Goal: Task Accomplishment & Management: Use online tool/utility

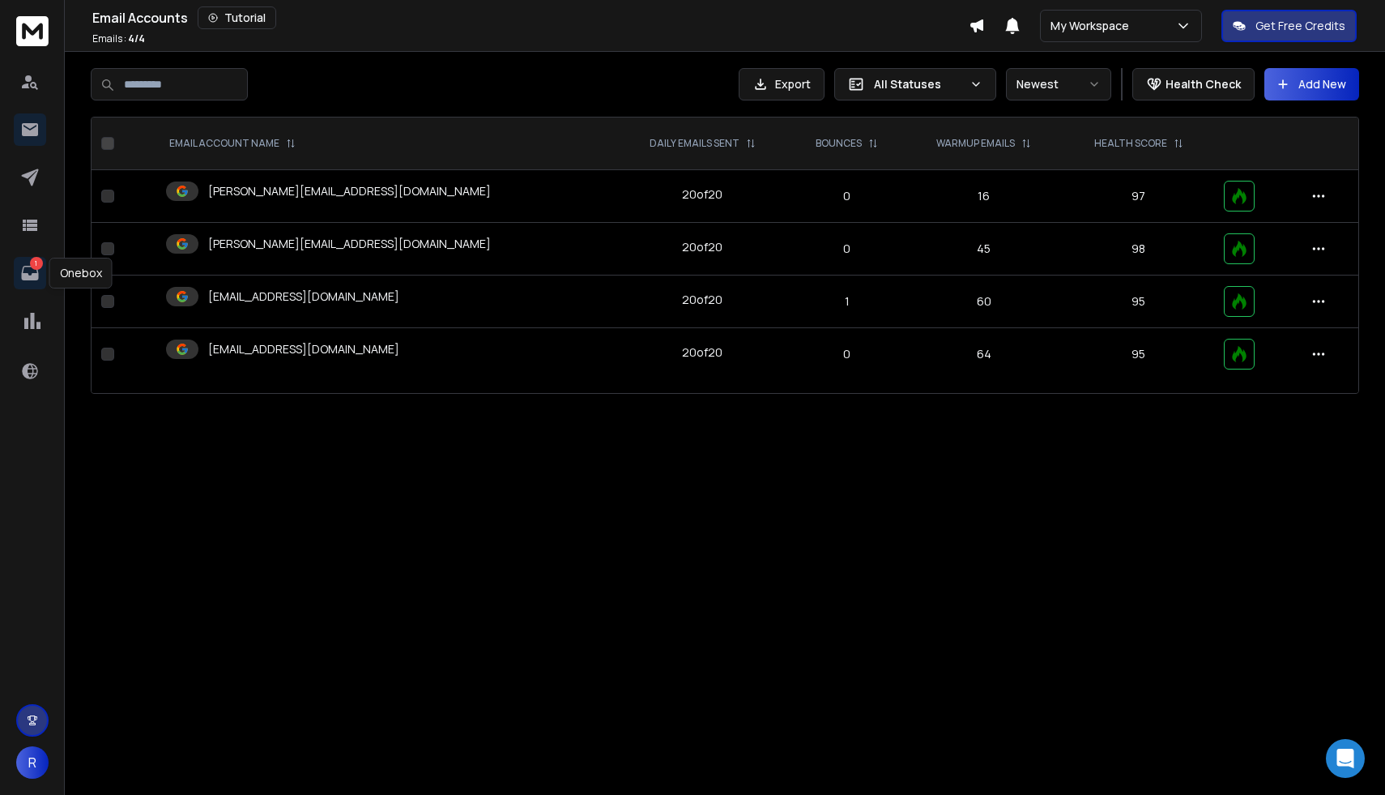
click at [20, 273] on icon at bounding box center [29, 272] width 19 height 19
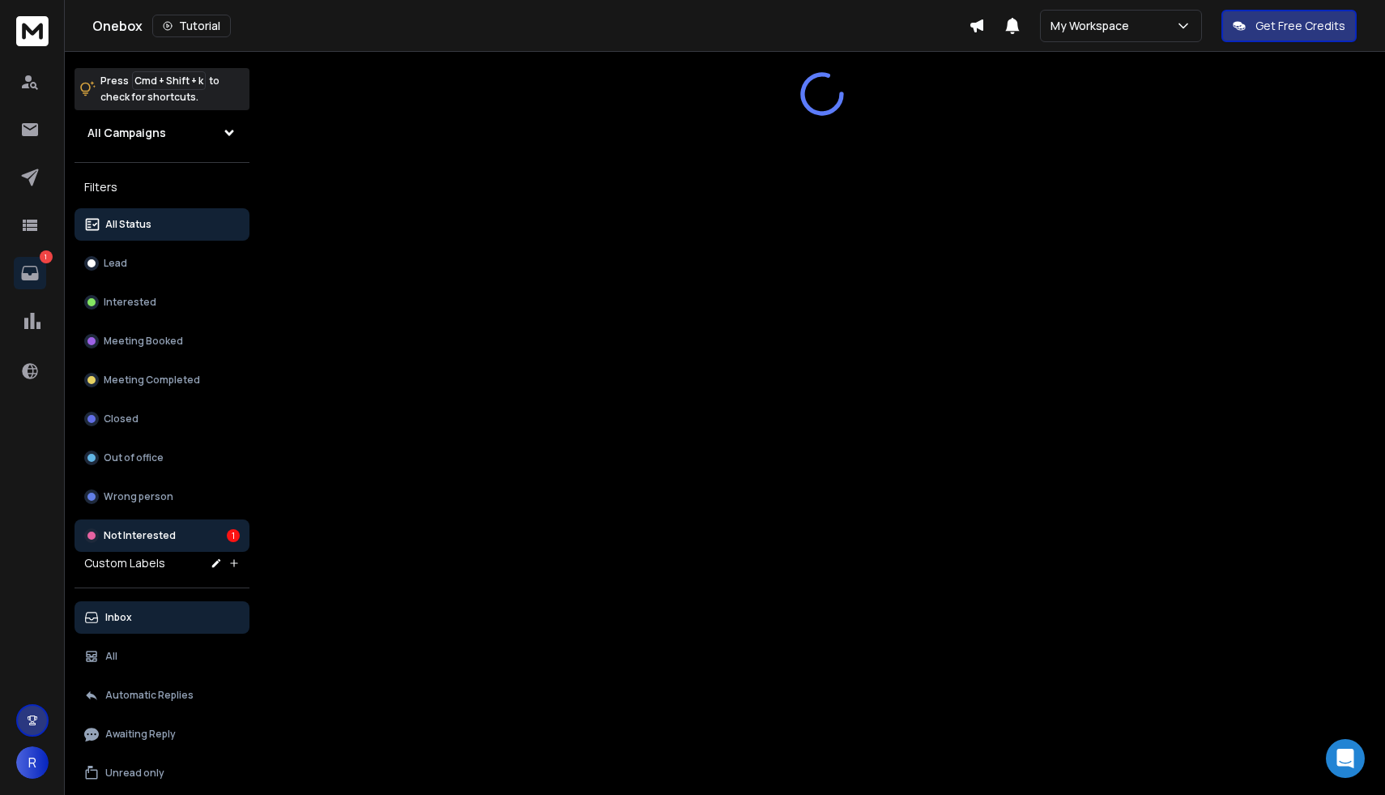
click at [159, 543] on button "Not Interested 1" at bounding box center [162, 535] width 175 height 32
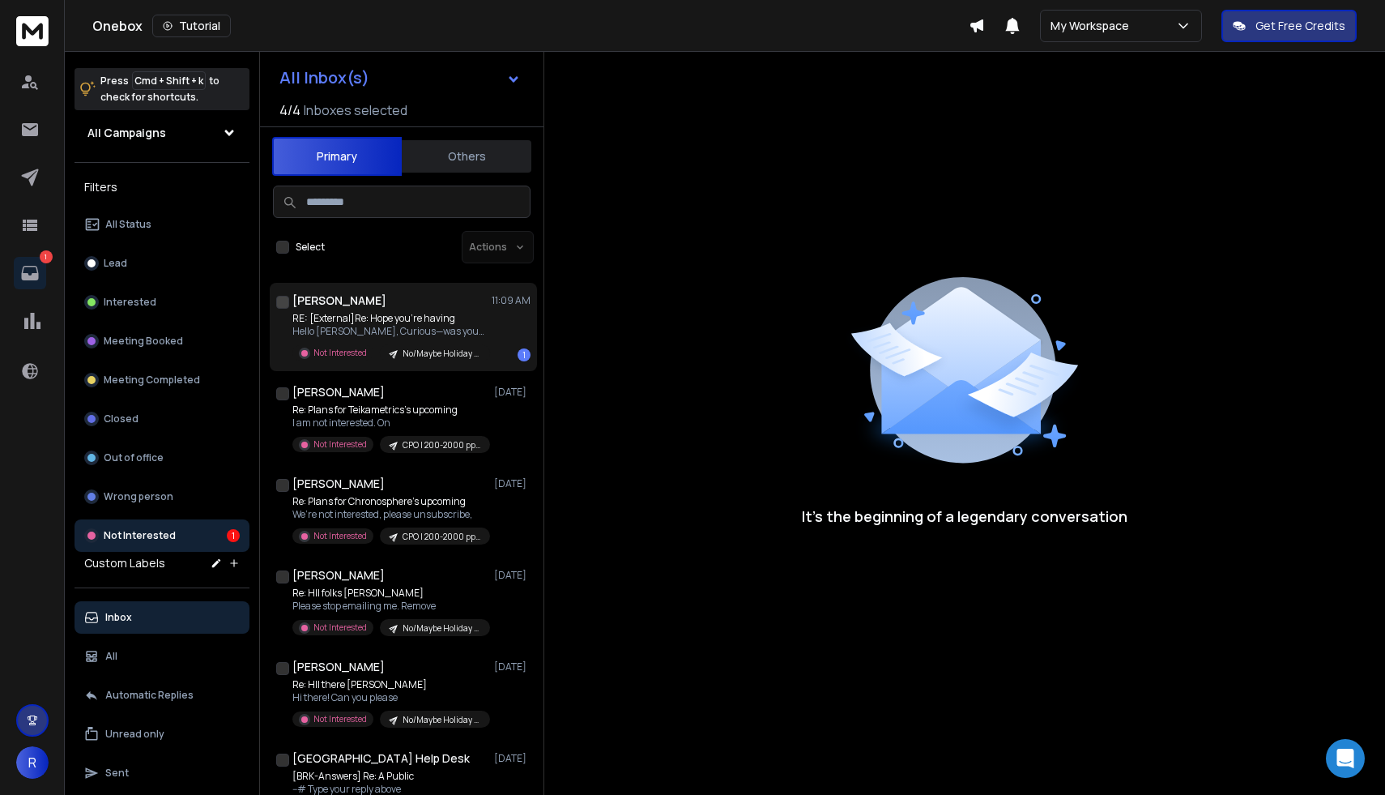
click at [437, 312] on p "RE: [External]Re: Hope you're having" at bounding box center [389, 318] width 194 height 13
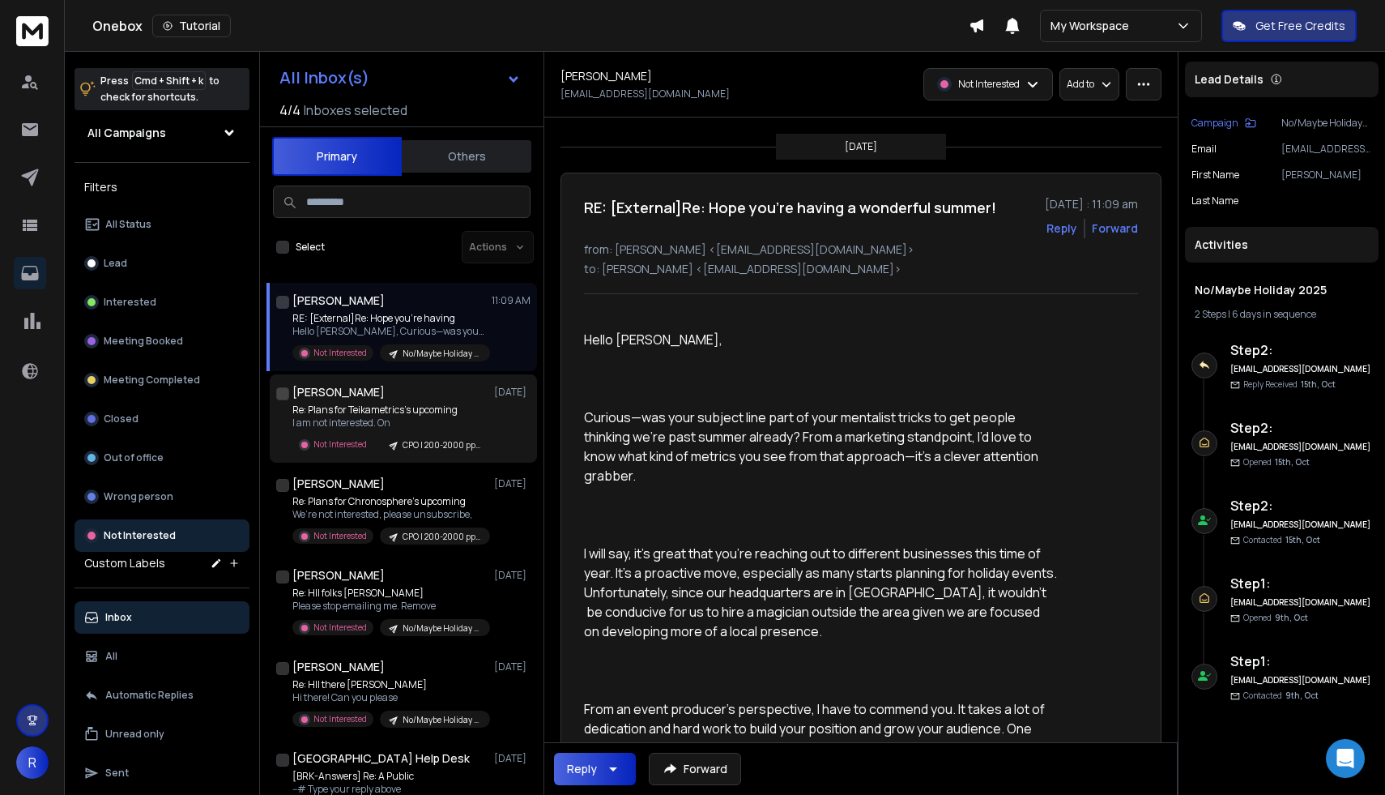
click at [356, 412] on p "Re: Plans for Teikametrics's upcoming" at bounding box center [389, 409] width 194 height 13
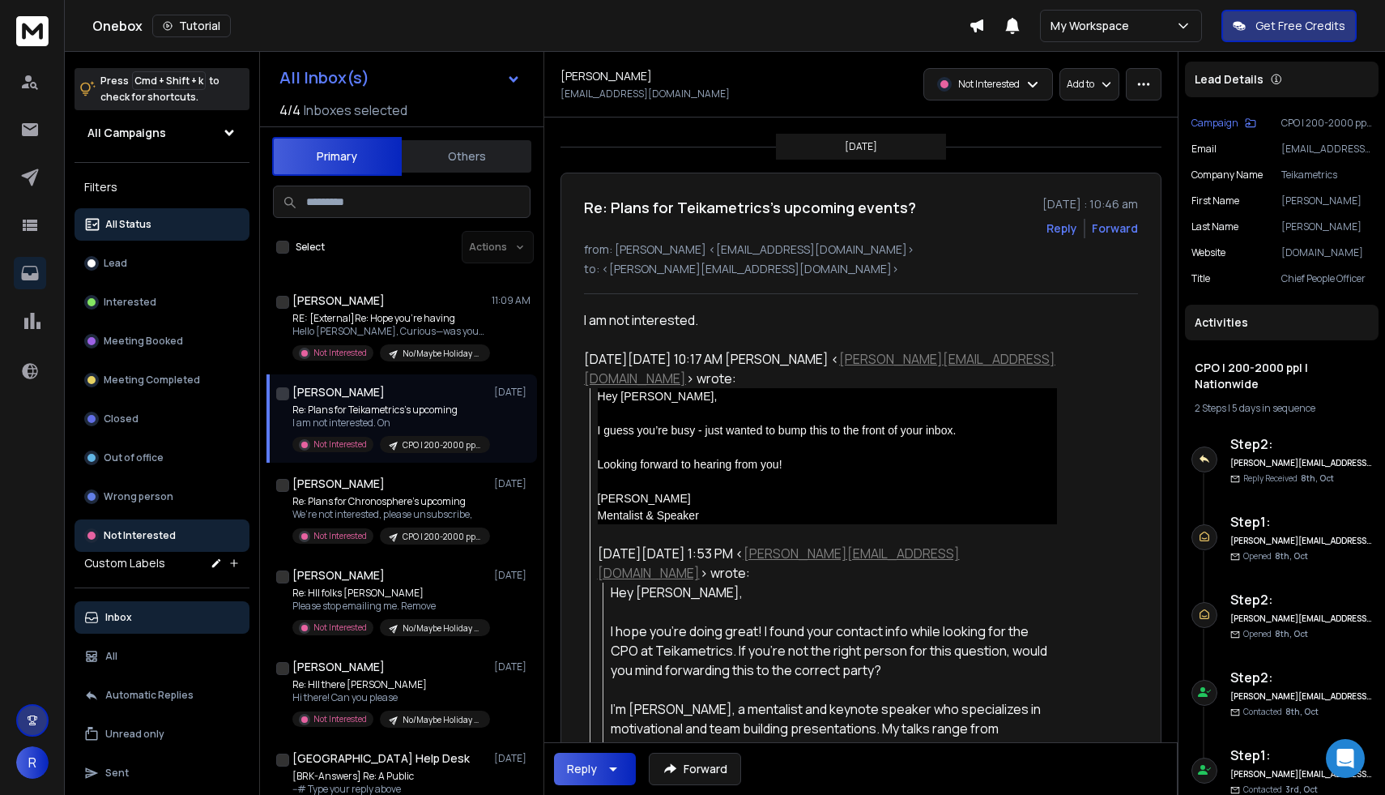
click at [161, 238] on button "All Status" at bounding box center [162, 224] width 175 height 32
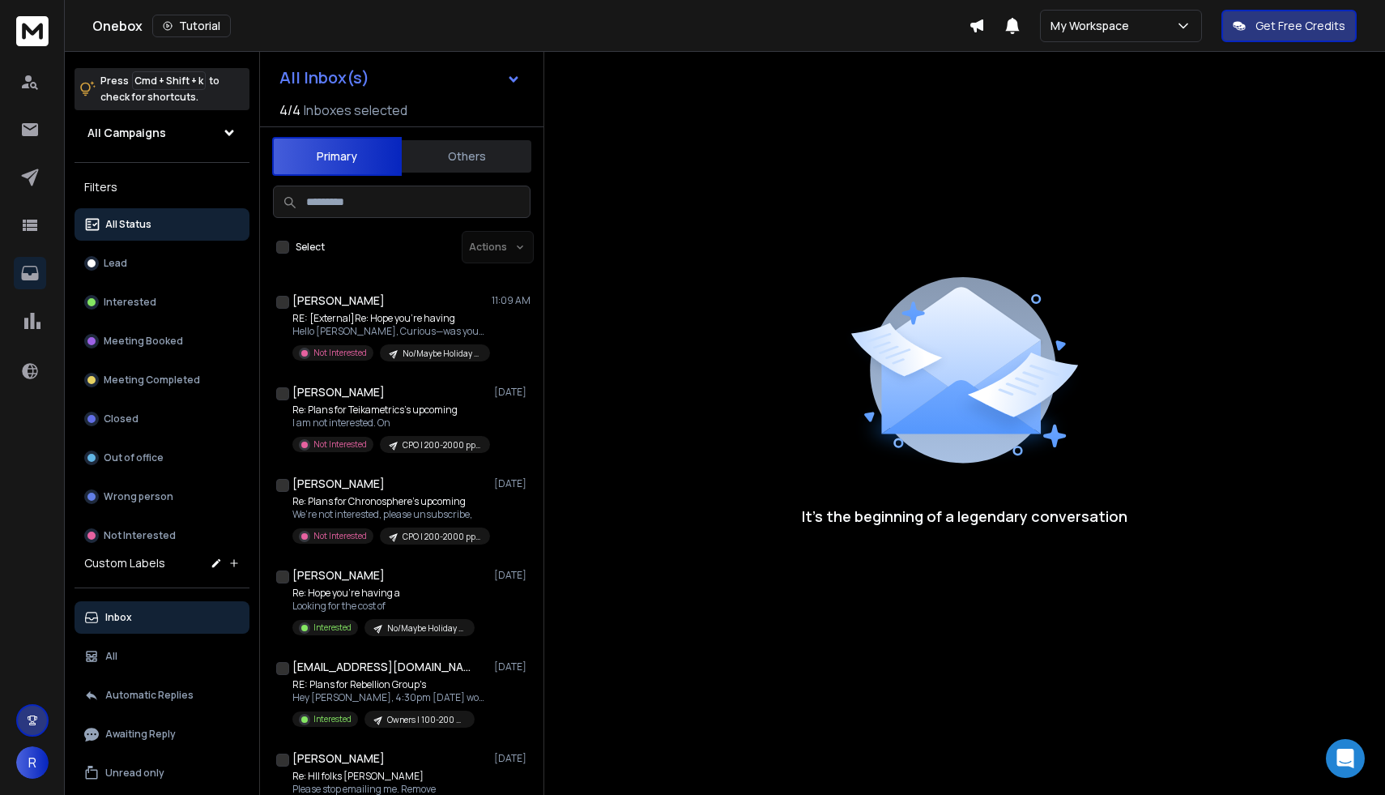
click at [170, 552] on div "Custom Labels" at bounding box center [162, 563] width 175 height 23
click at [170, 548] on button "Not Interested" at bounding box center [162, 535] width 175 height 32
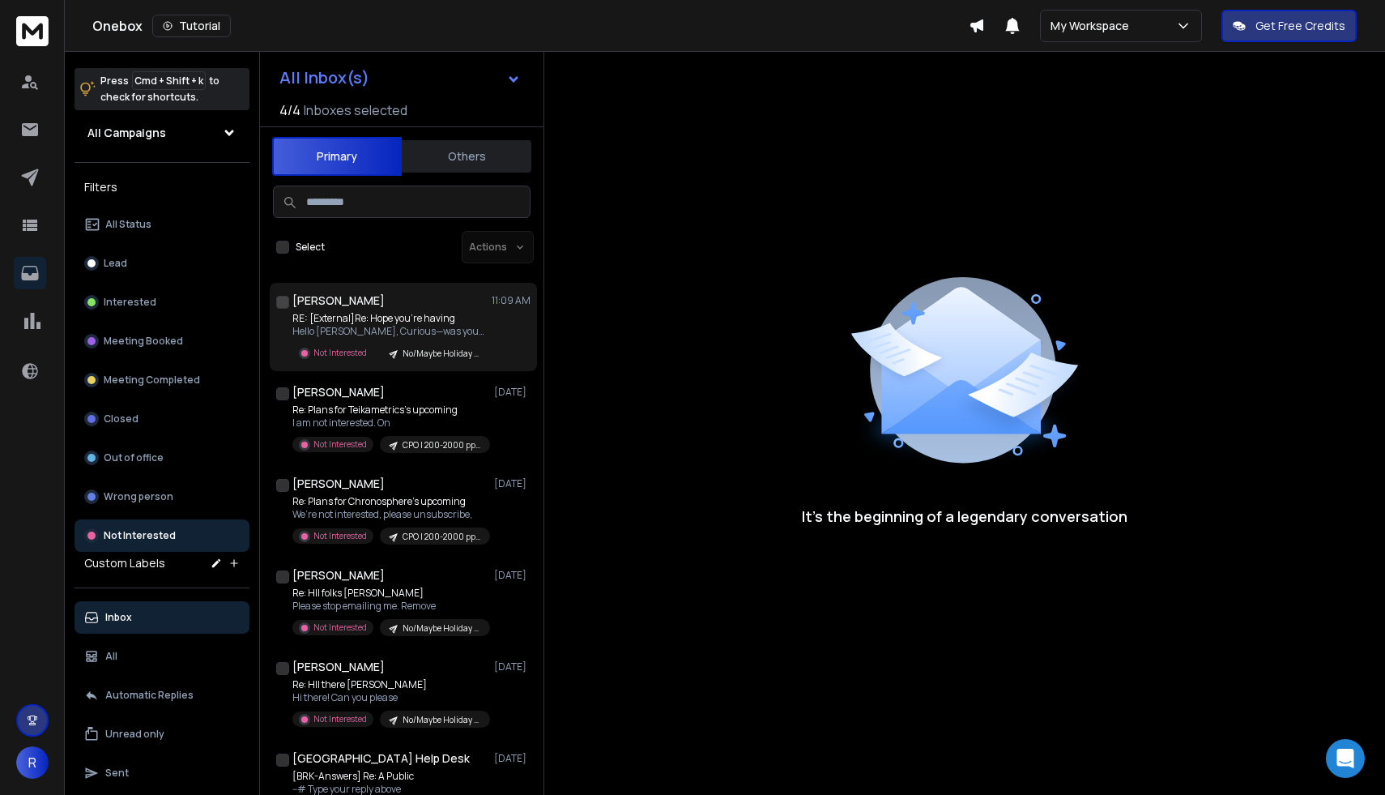
click at [456, 313] on p "RE: [External]Re: Hope you're having" at bounding box center [389, 318] width 194 height 13
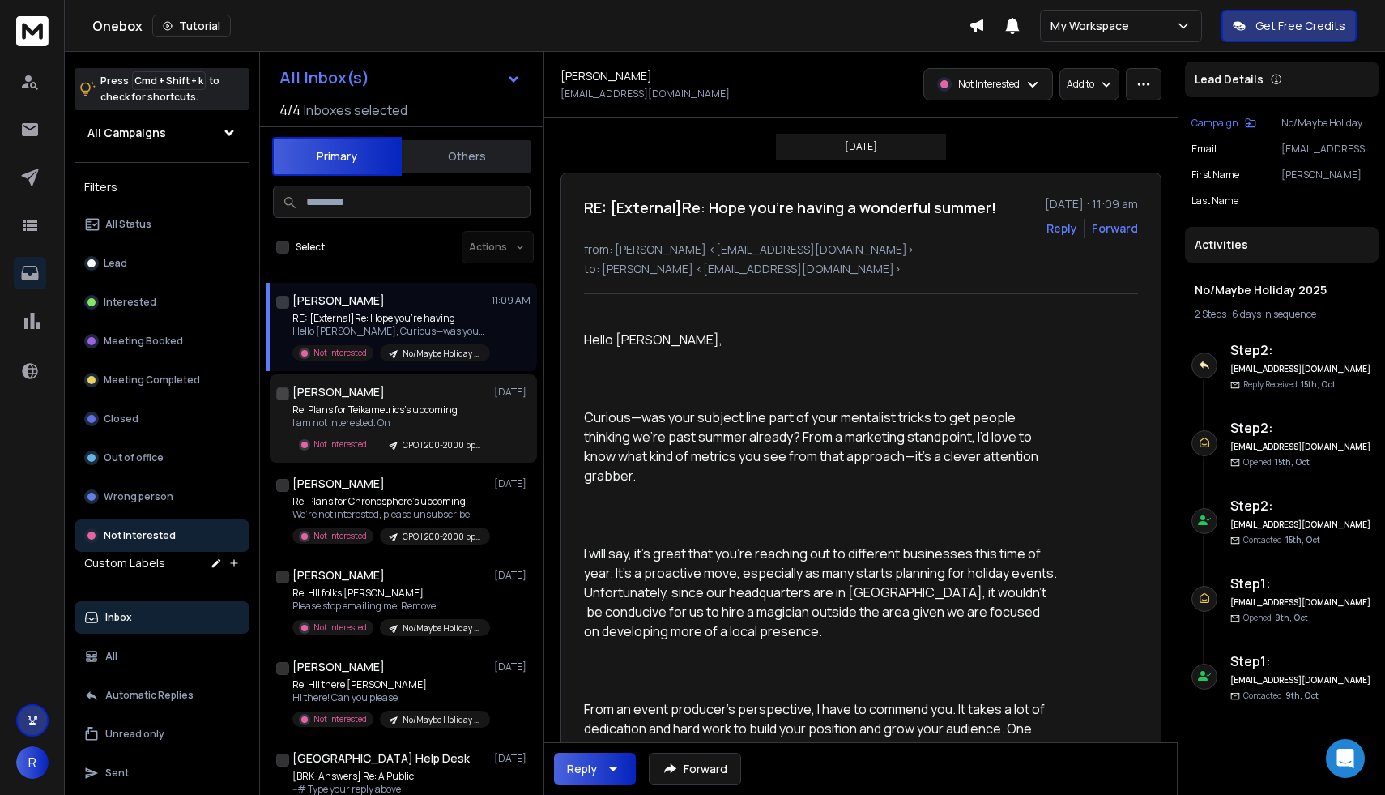
click at [412, 421] on p "I am not interested. On" at bounding box center [389, 422] width 194 height 13
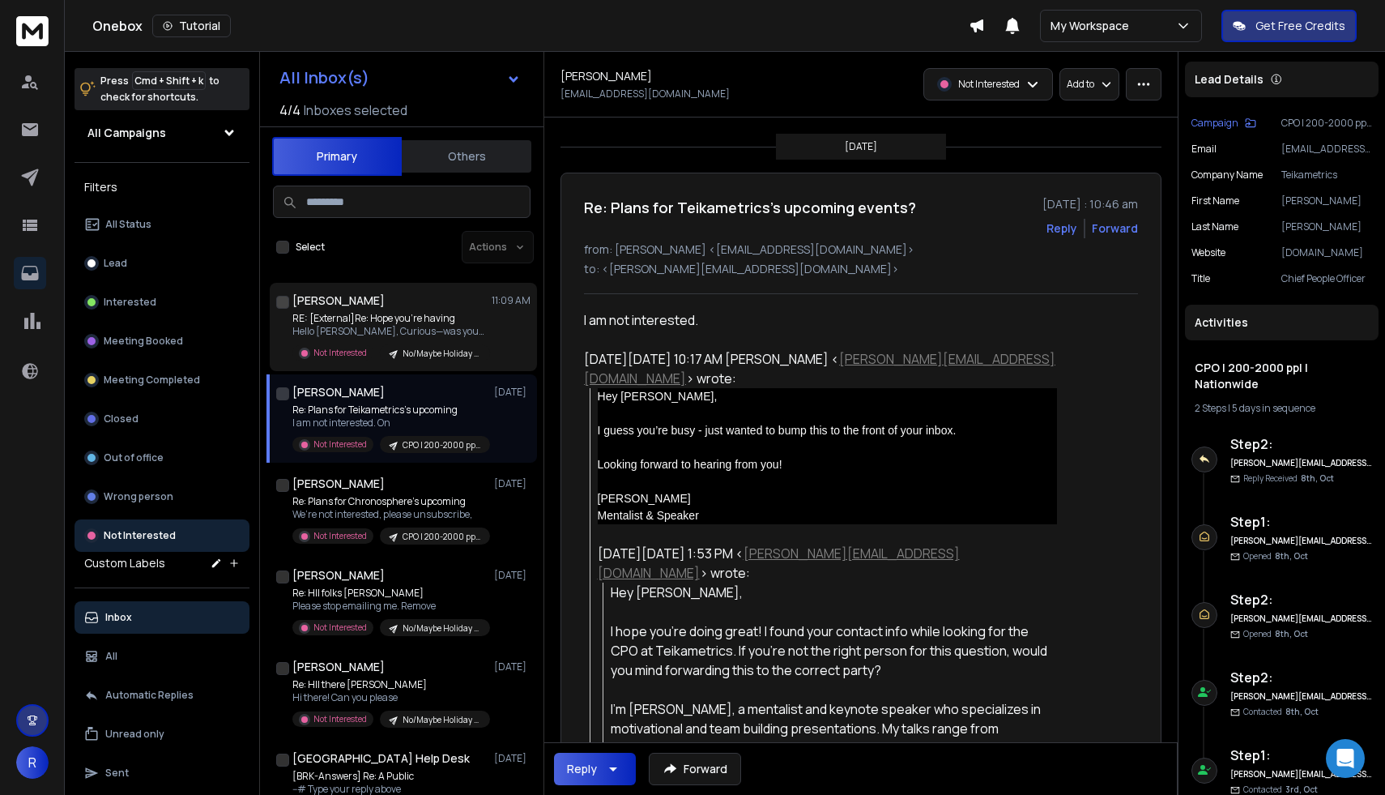
click at [394, 321] on p "RE: [External]Re: Hope you're having" at bounding box center [389, 318] width 194 height 13
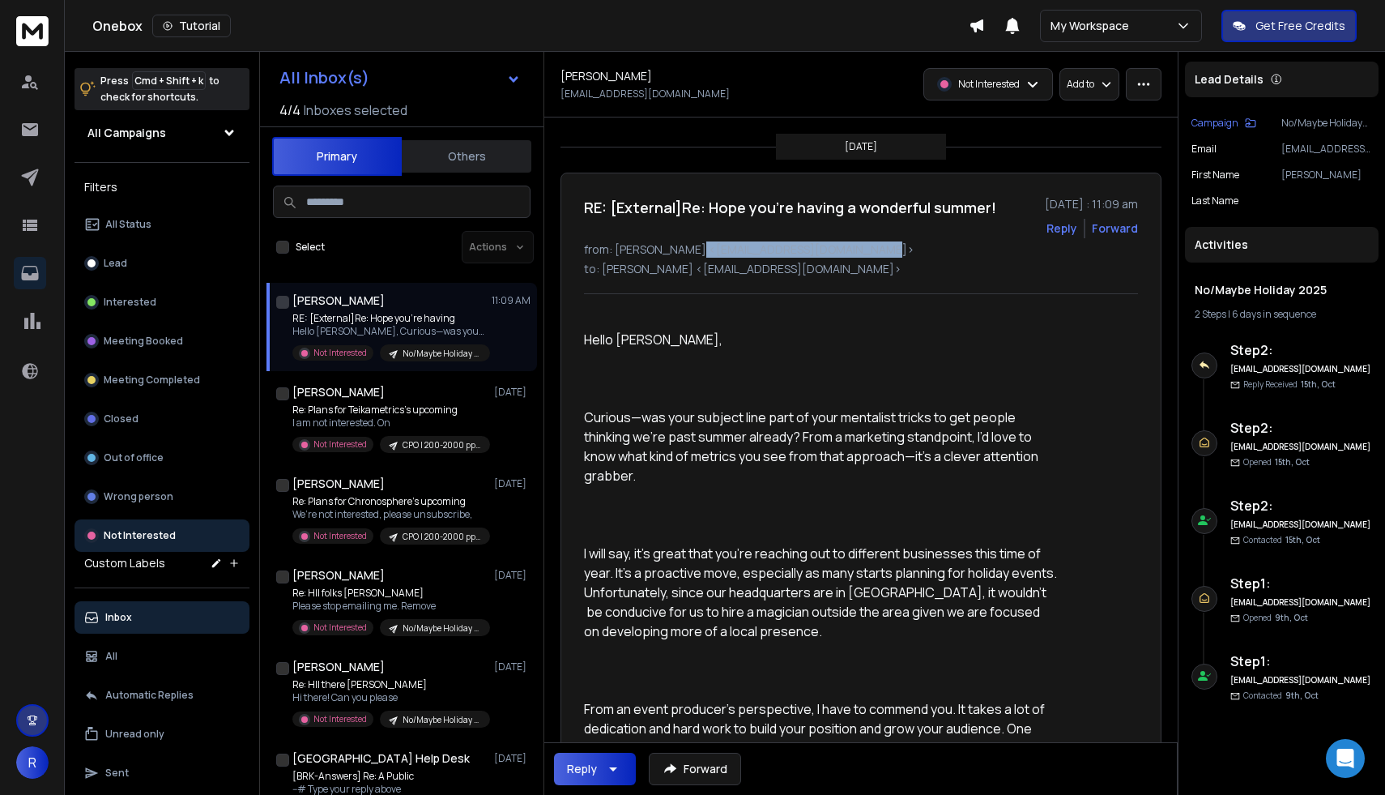
drag, startPoint x: 868, startPoint y: 255, endPoint x: 683, endPoint y: 248, distance: 184.8
click at [683, 248] on p "from: Ryan Miyaki <RMiyaki@i-managementgroup.com>" at bounding box center [861, 249] width 554 height 16
copy p "RMiyaki@i-managementgroup.com"
click at [991, 232] on div "RE: [External]Re: Hope you're having a wonderful summer! 15 October 2025 : 11:0…" at bounding box center [861, 217] width 554 height 42
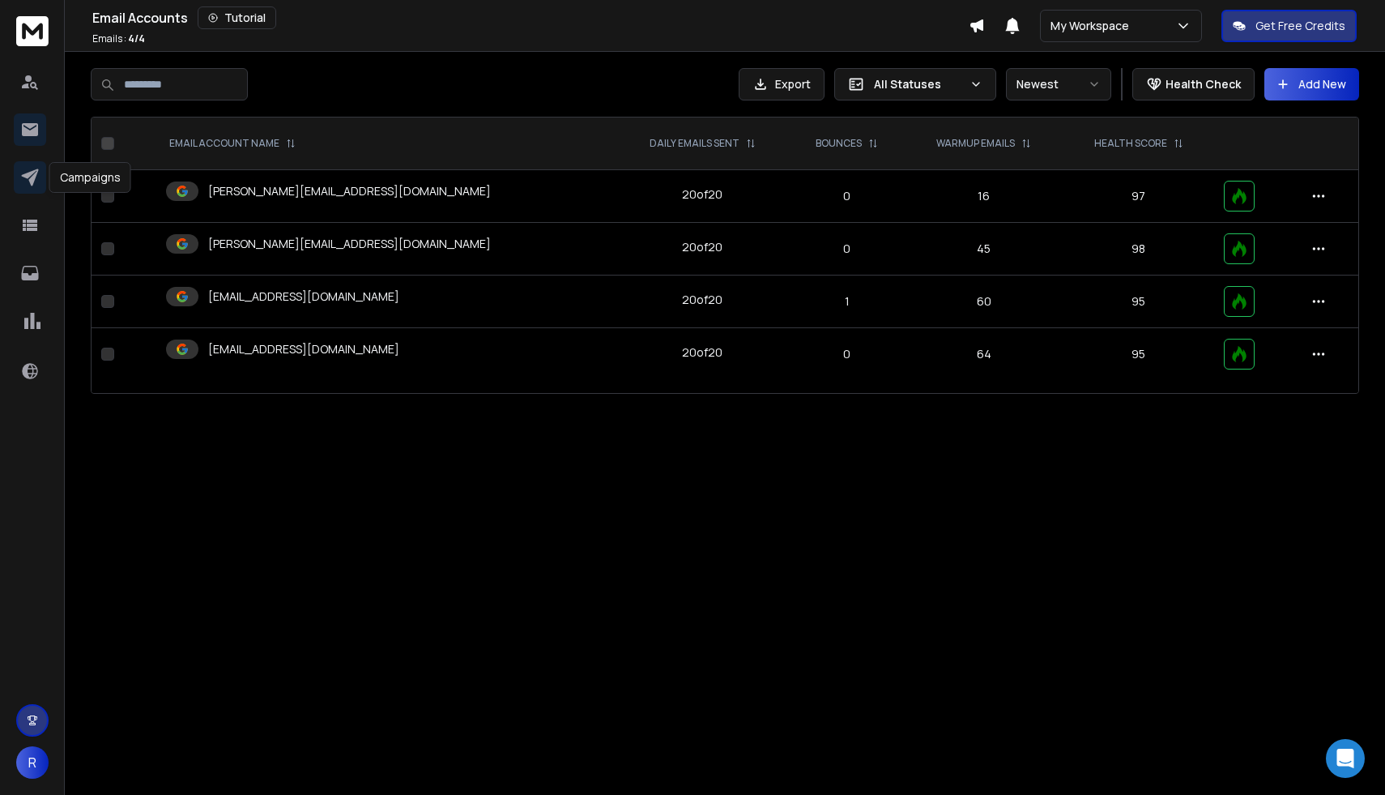
click at [28, 181] on icon at bounding box center [29, 177] width 17 height 17
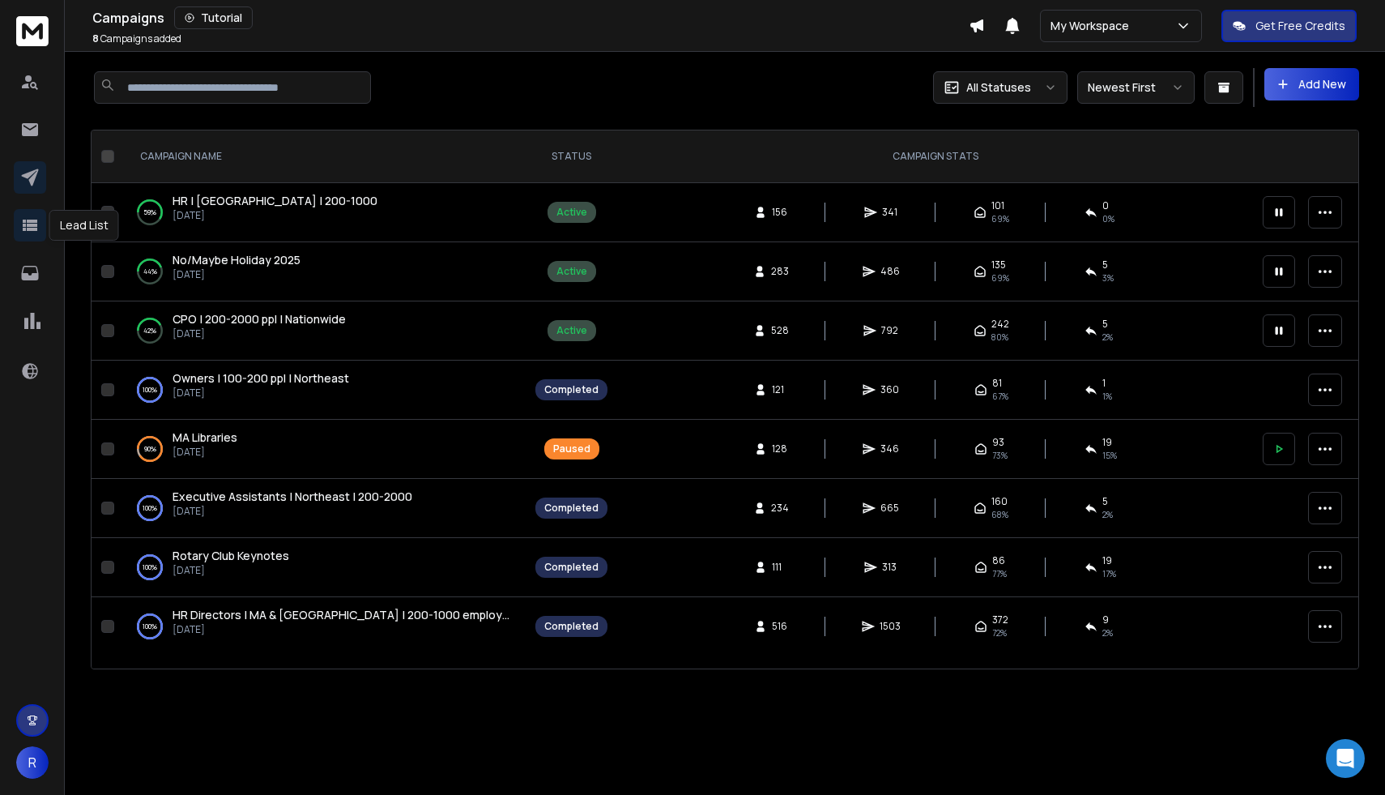
click at [37, 220] on icon at bounding box center [29, 224] width 19 height 19
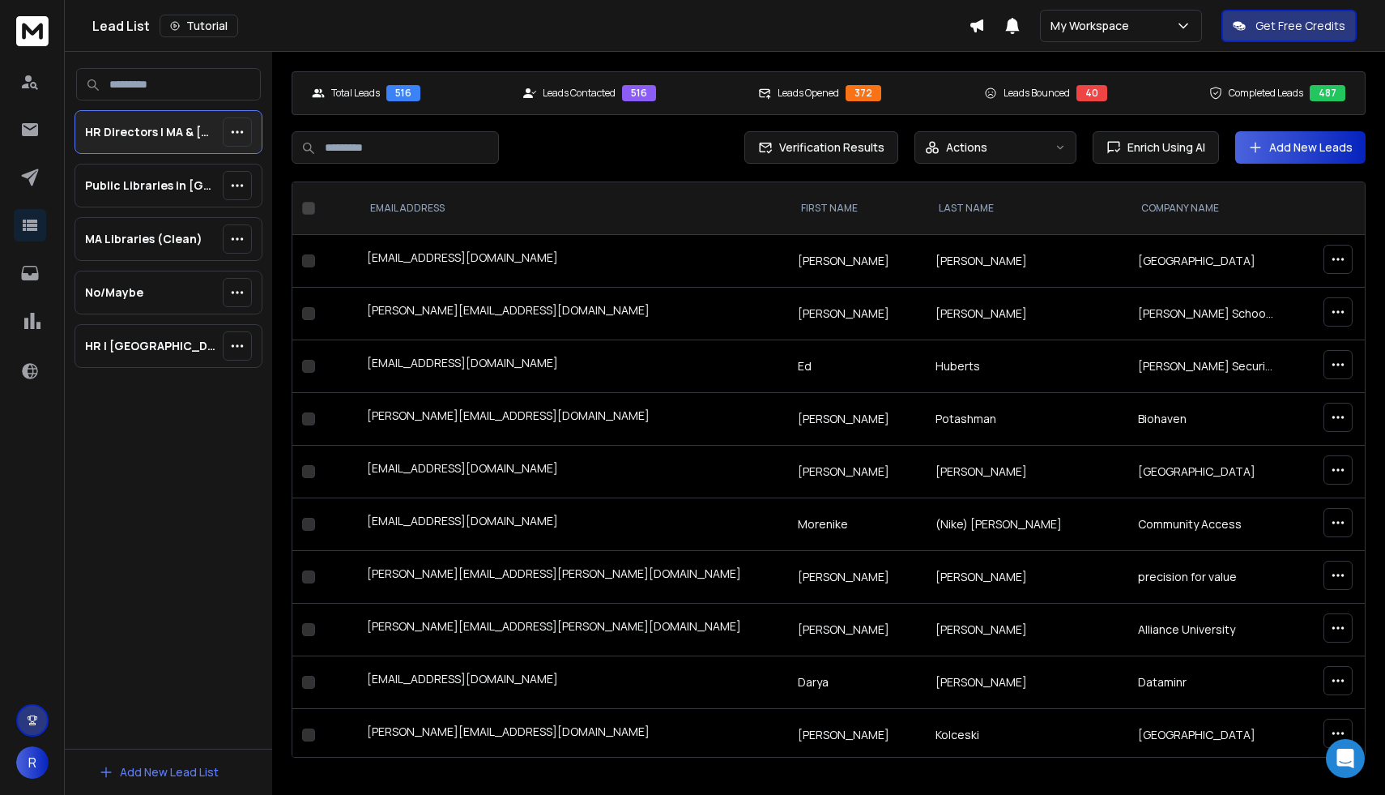
click at [176, 771] on button "Add New Lead List" at bounding box center [159, 772] width 146 height 32
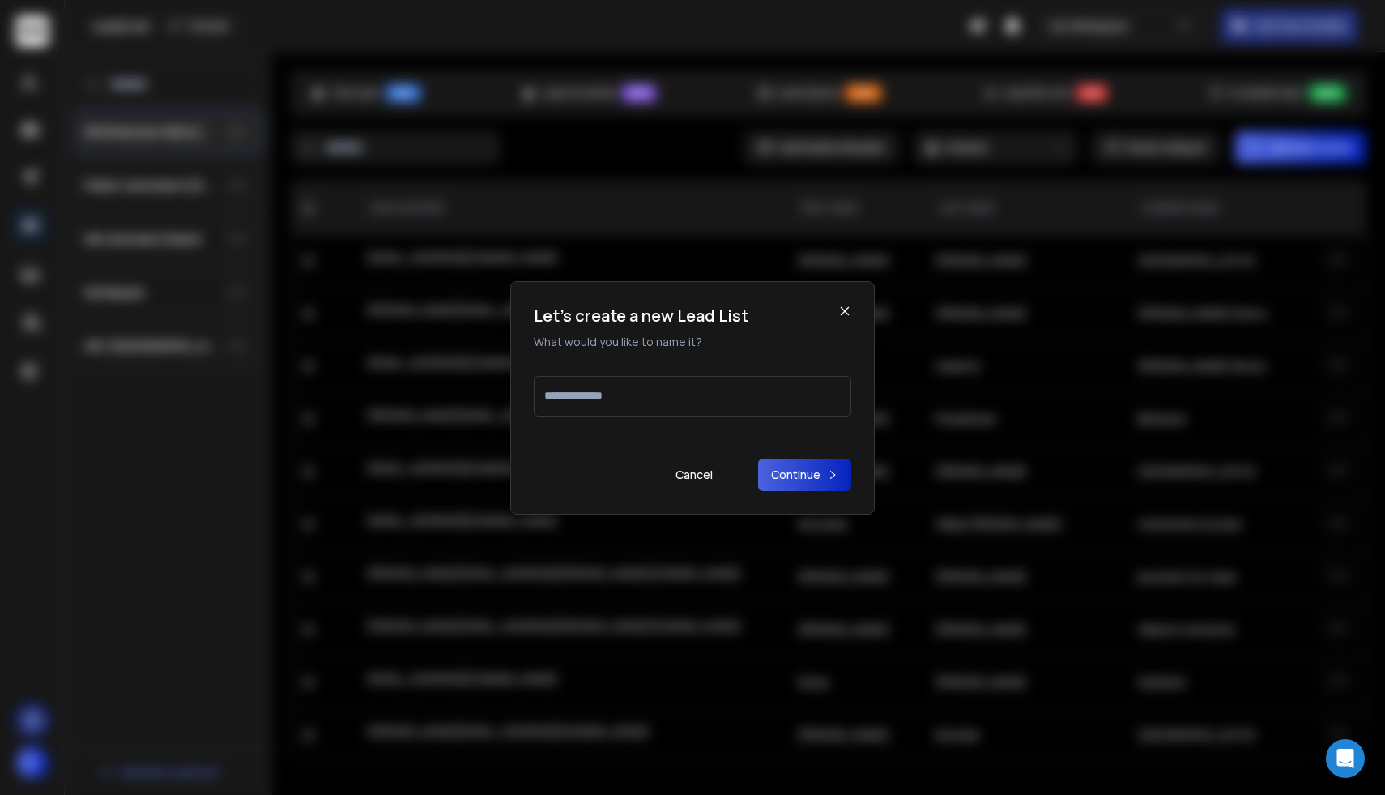
click at [761, 403] on input at bounding box center [693, 396] width 318 height 41
paste input "**********"
type input "**********"
click at [823, 478] on button "Continue" at bounding box center [804, 474] width 93 height 32
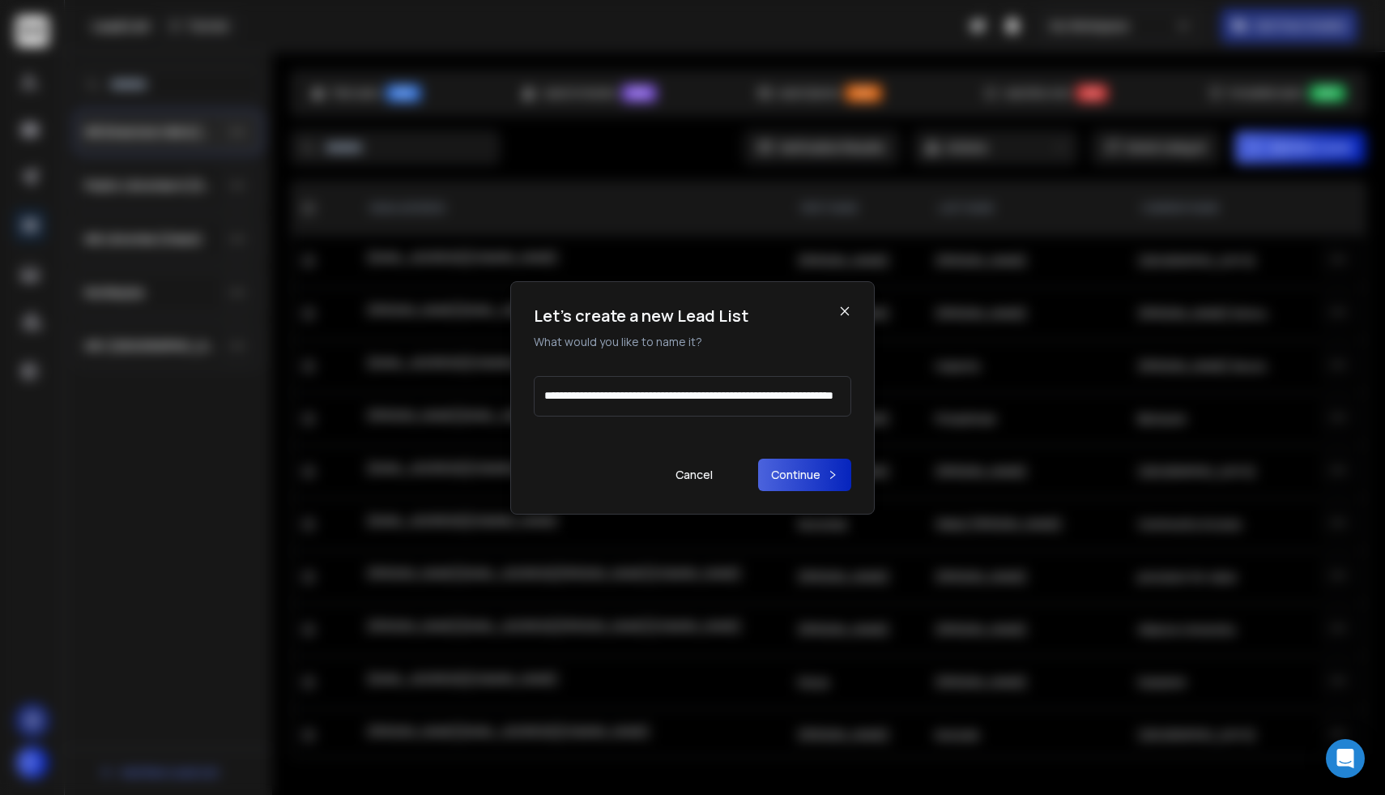
scroll to position [0, 0]
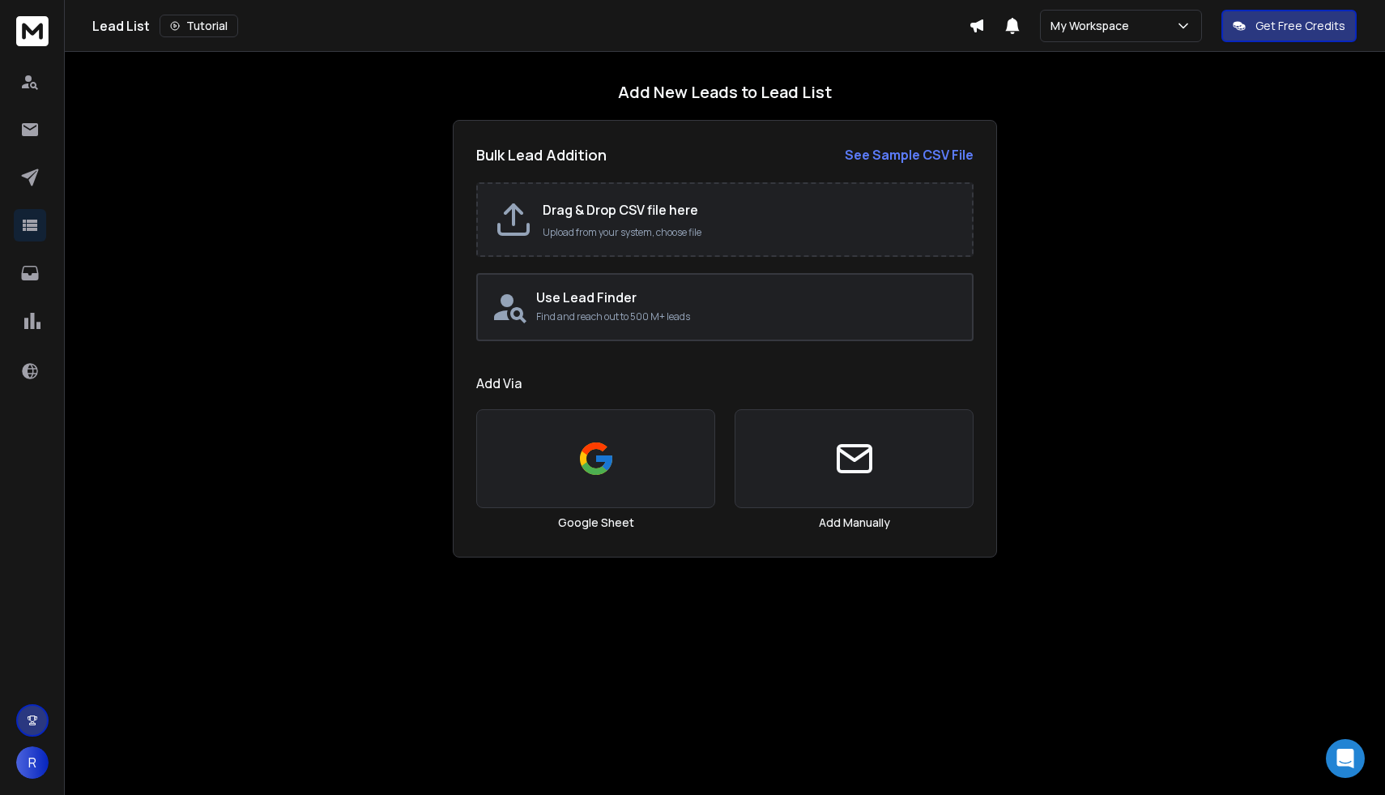
click at [592, 238] on p "Upload from your system, choose file" at bounding box center [749, 232] width 413 height 13
type input "**********"
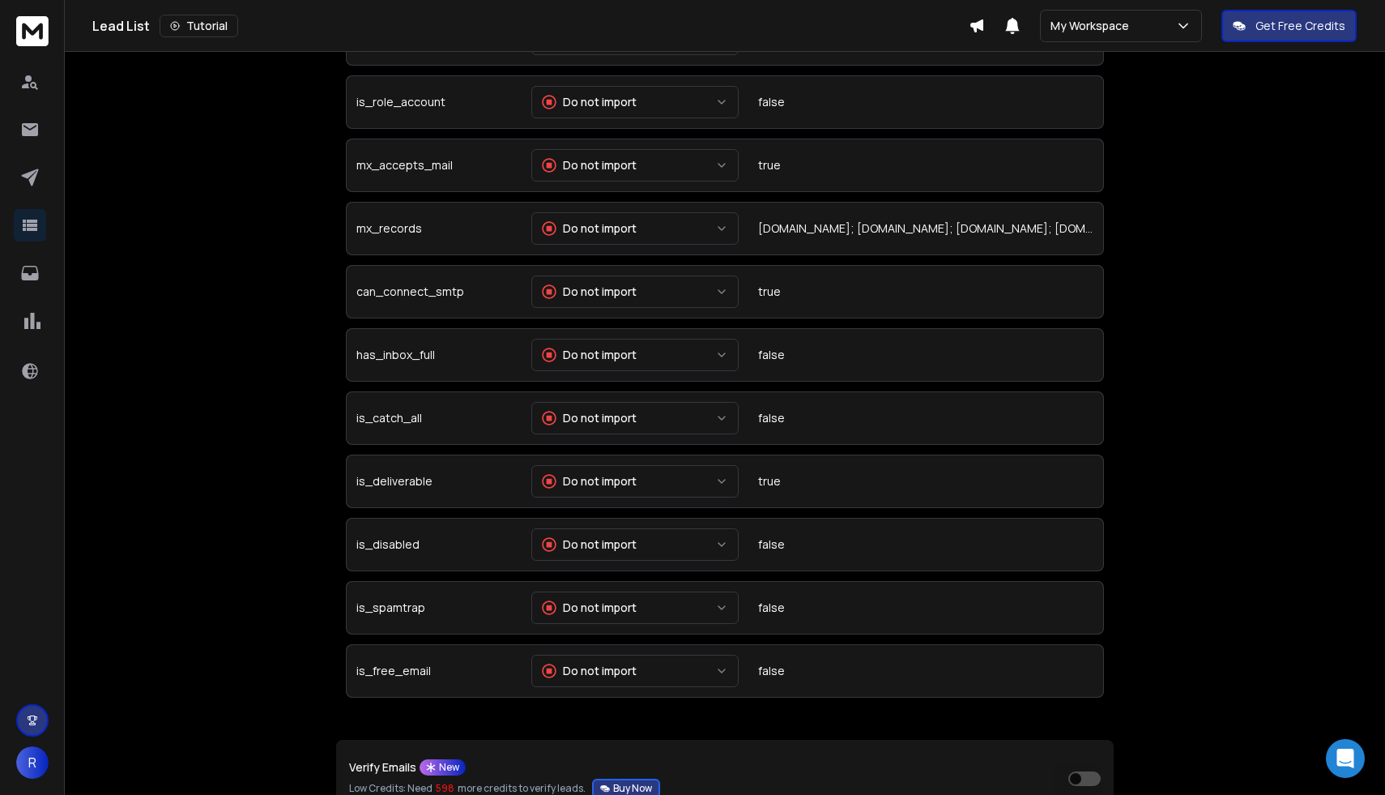
scroll to position [1595, 0]
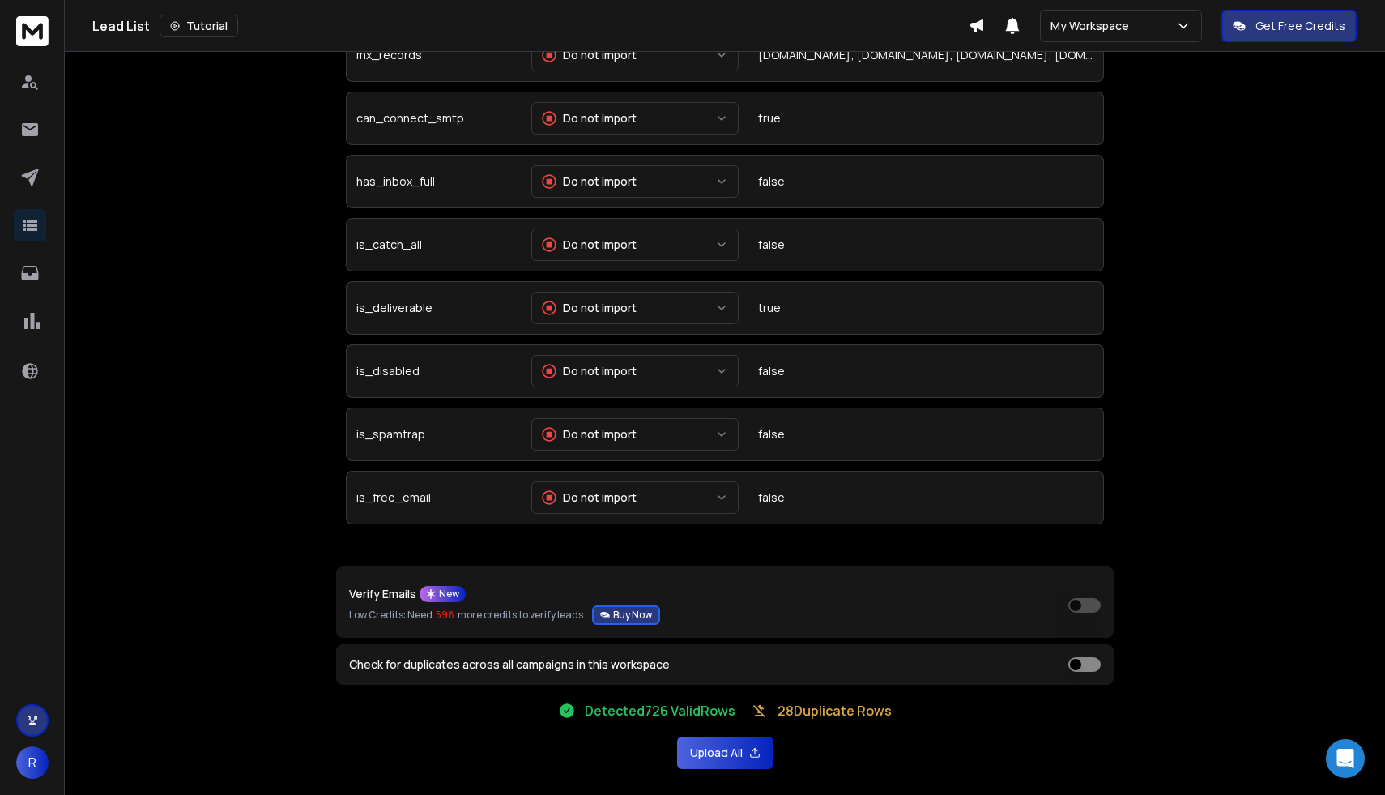
click at [1075, 657] on button "Check for duplicates across all campaigns in this workspace" at bounding box center [1084, 664] width 32 height 15
click at [735, 736] on button "Upload All" at bounding box center [725, 752] width 96 height 32
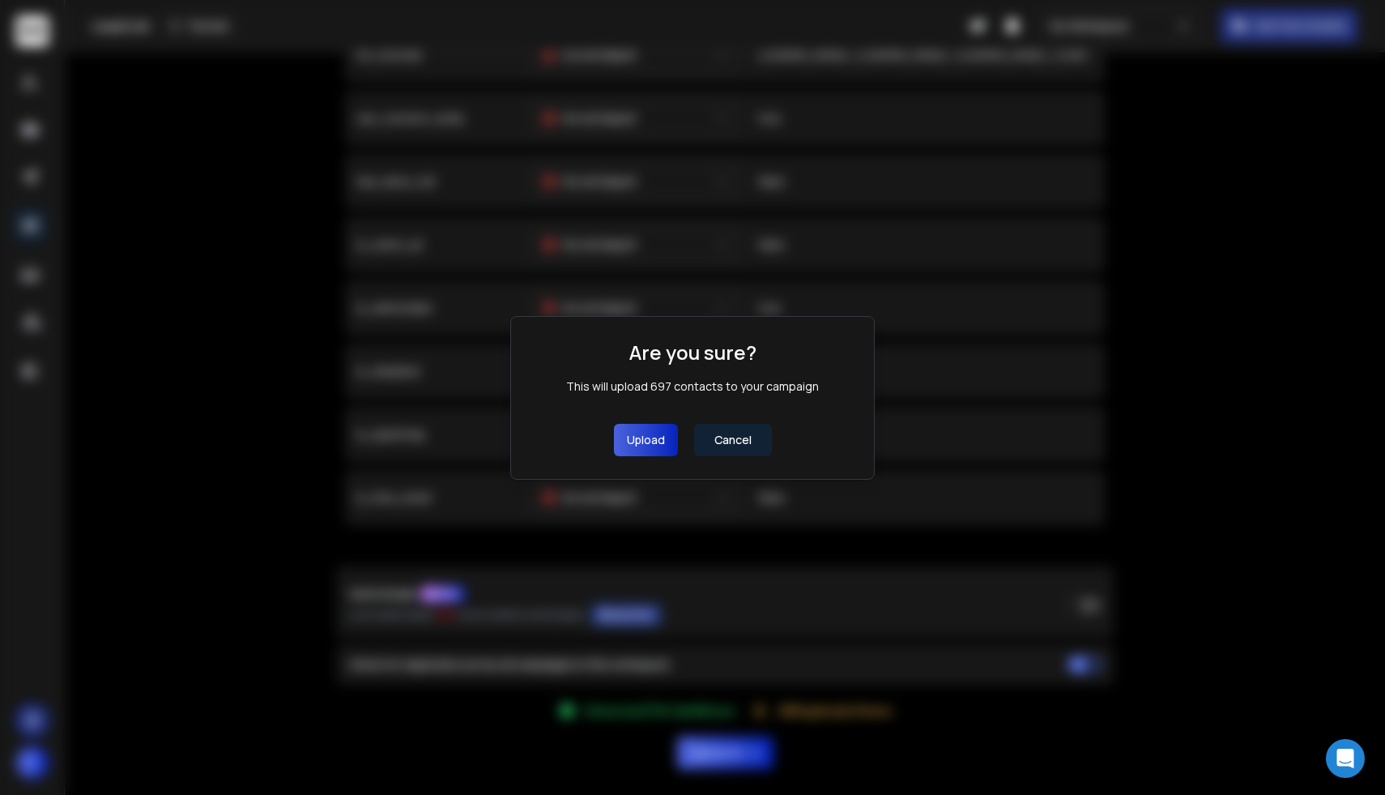
click at [653, 447] on button "Upload" at bounding box center [646, 440] width 64 height 32
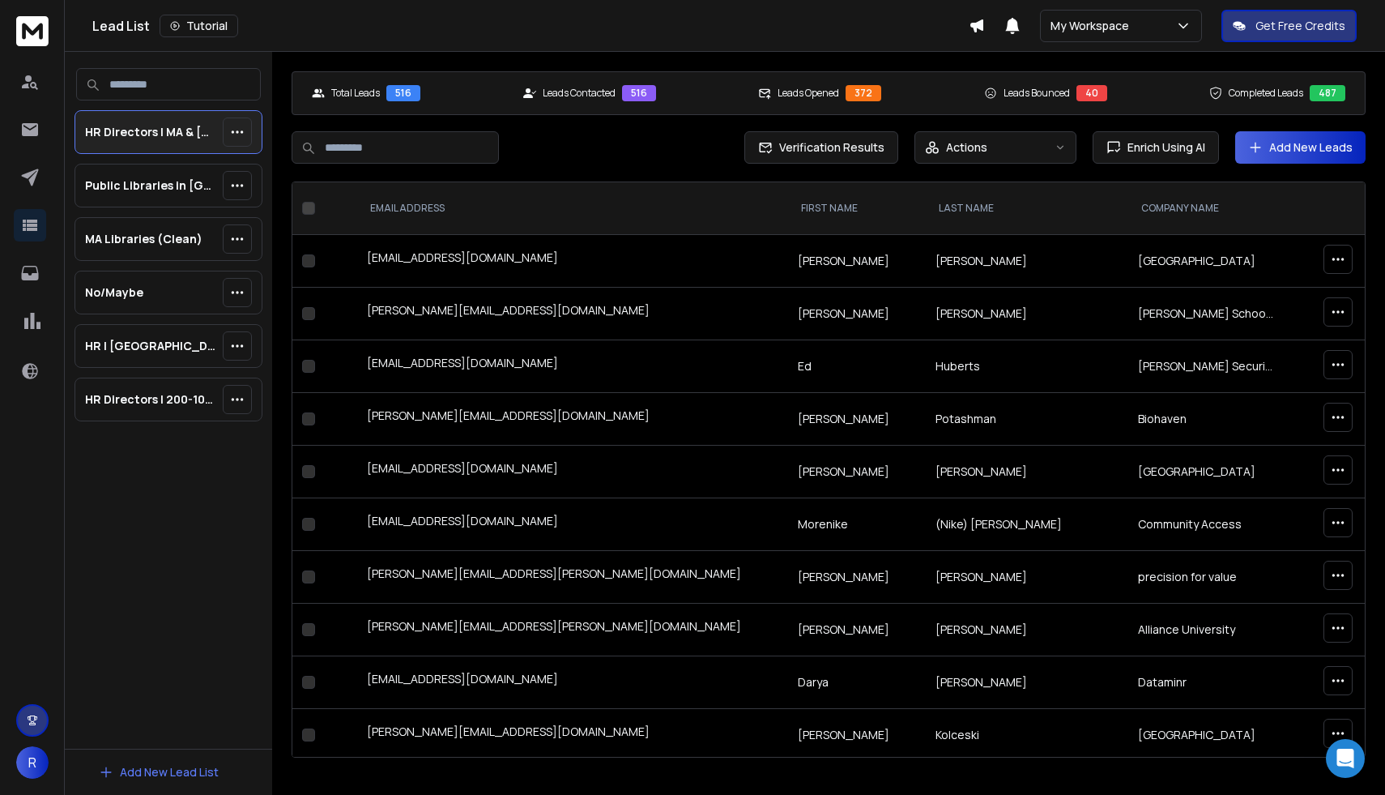
click at [151, 403] on p "HR Directors | 200-1000 | Finance, Healthcare, Software, Business | USA" at bounding box center [150, 399] width 131 height 16
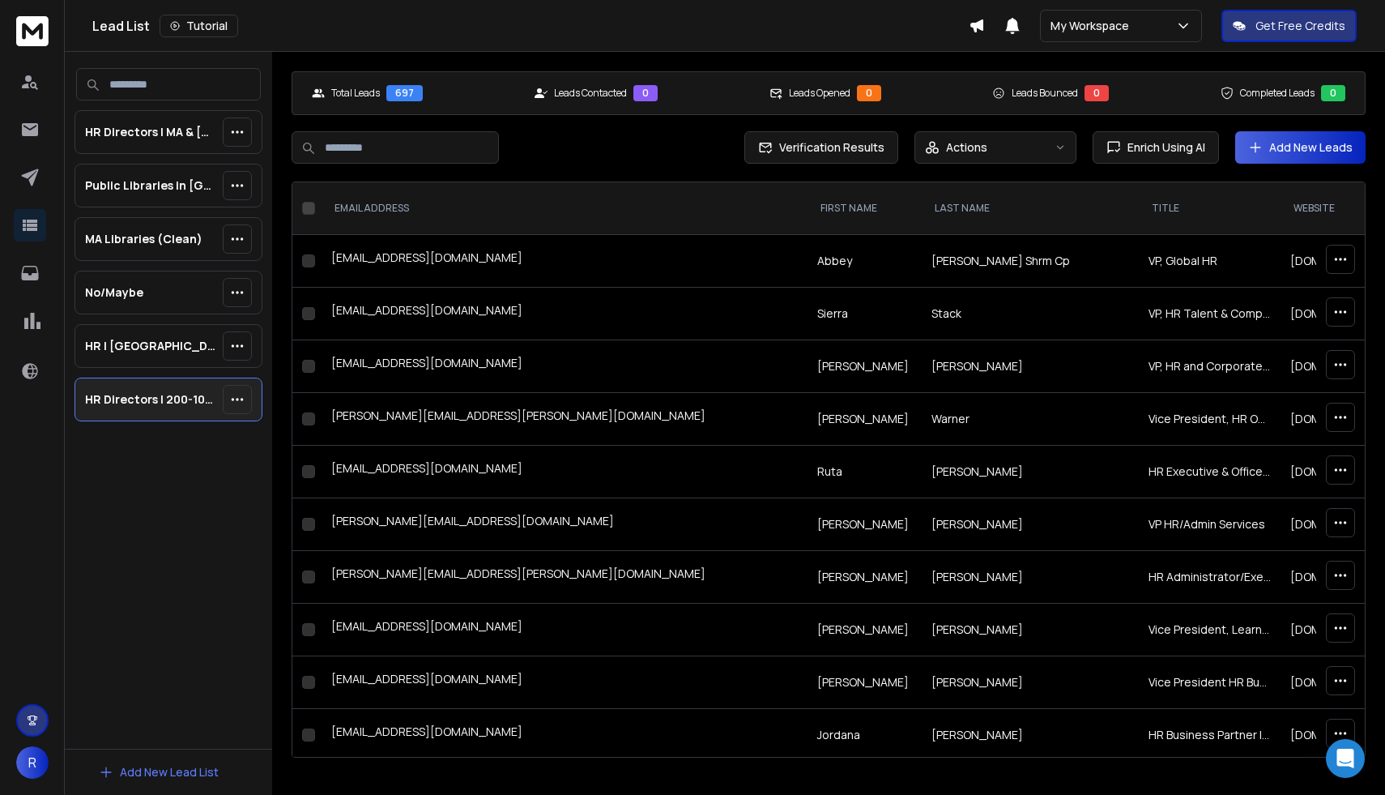
click at [122, 288] on p "No/Maybe" at bounding box center [114, 292] width 58 height 16
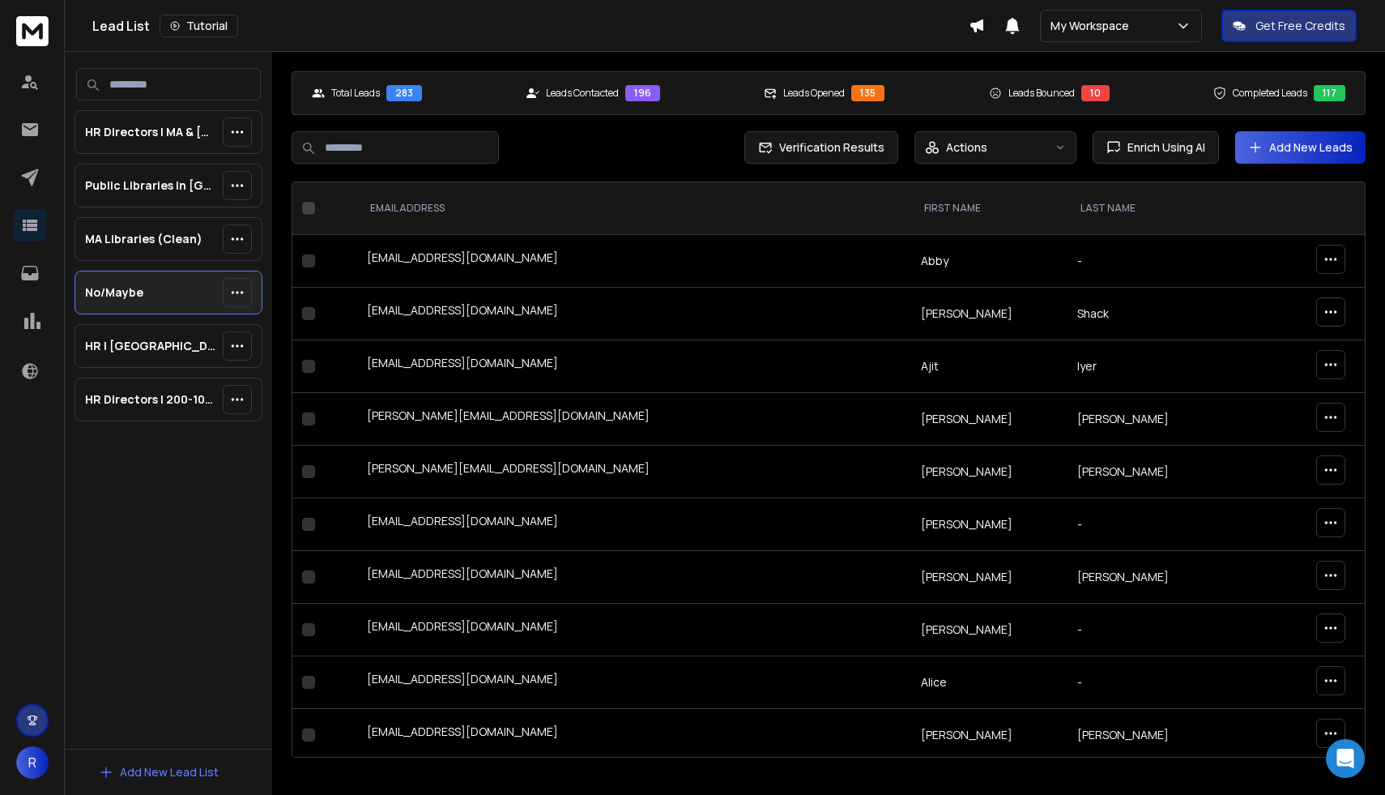
click at [138, 405] on p "HR Directors | 200-1000 | Finance, Healthcare, Software, Business | USA" at bounding box center [150, 399] width 131 height 16
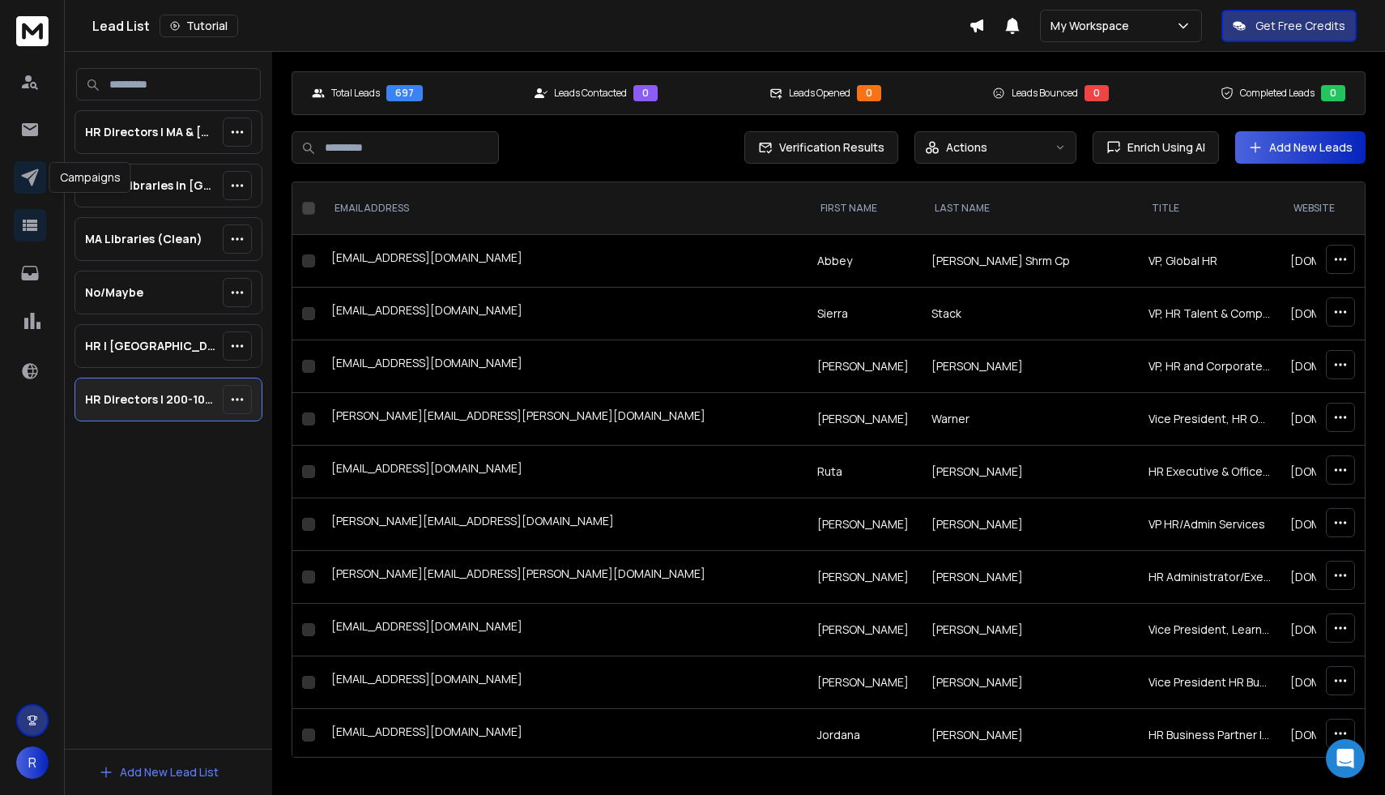
click at [34, 170] on icon at bounding box center [29, 177] width 17 height 17
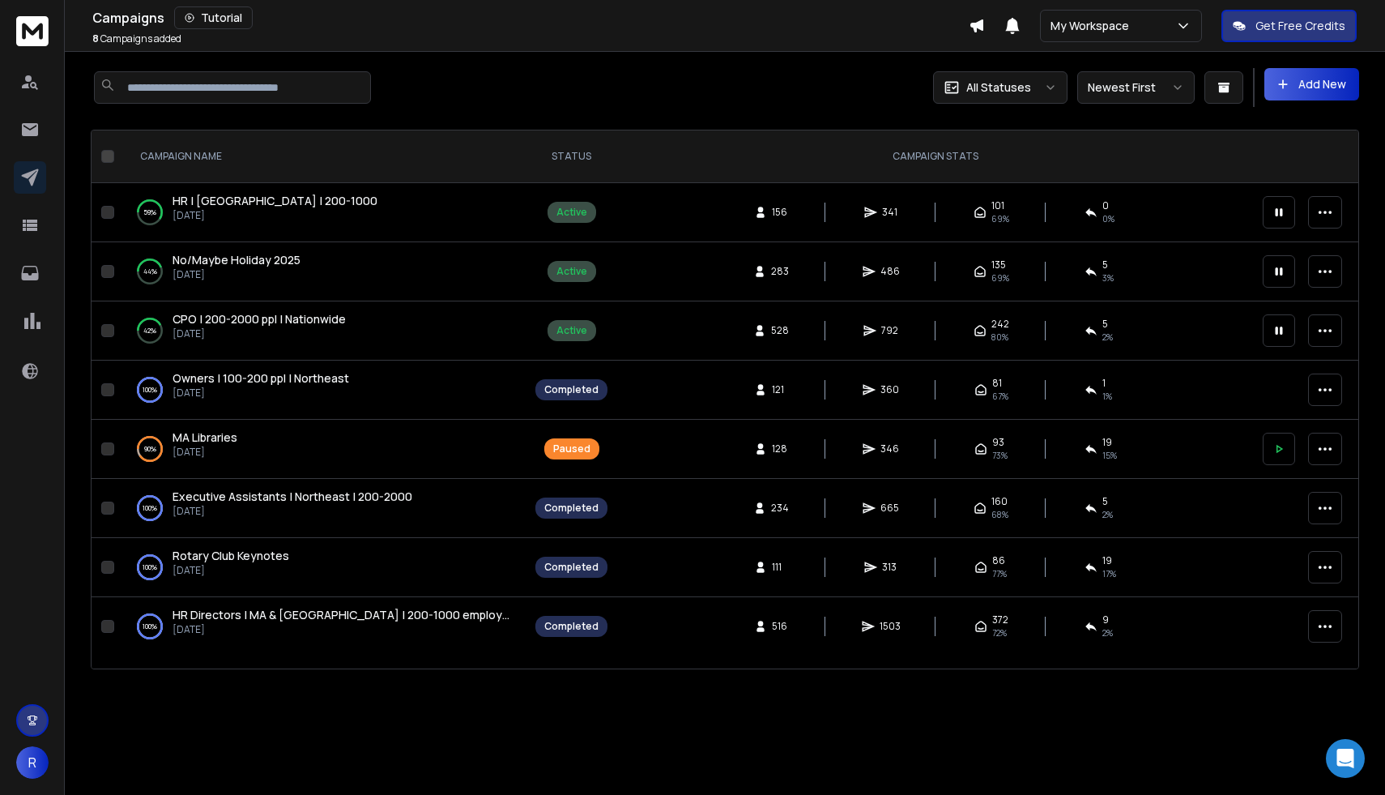
click at [253, 314] on span "CPO | 200-2000 ppl | Nationwide" at bounding box center [259, 318] width 173 height 15
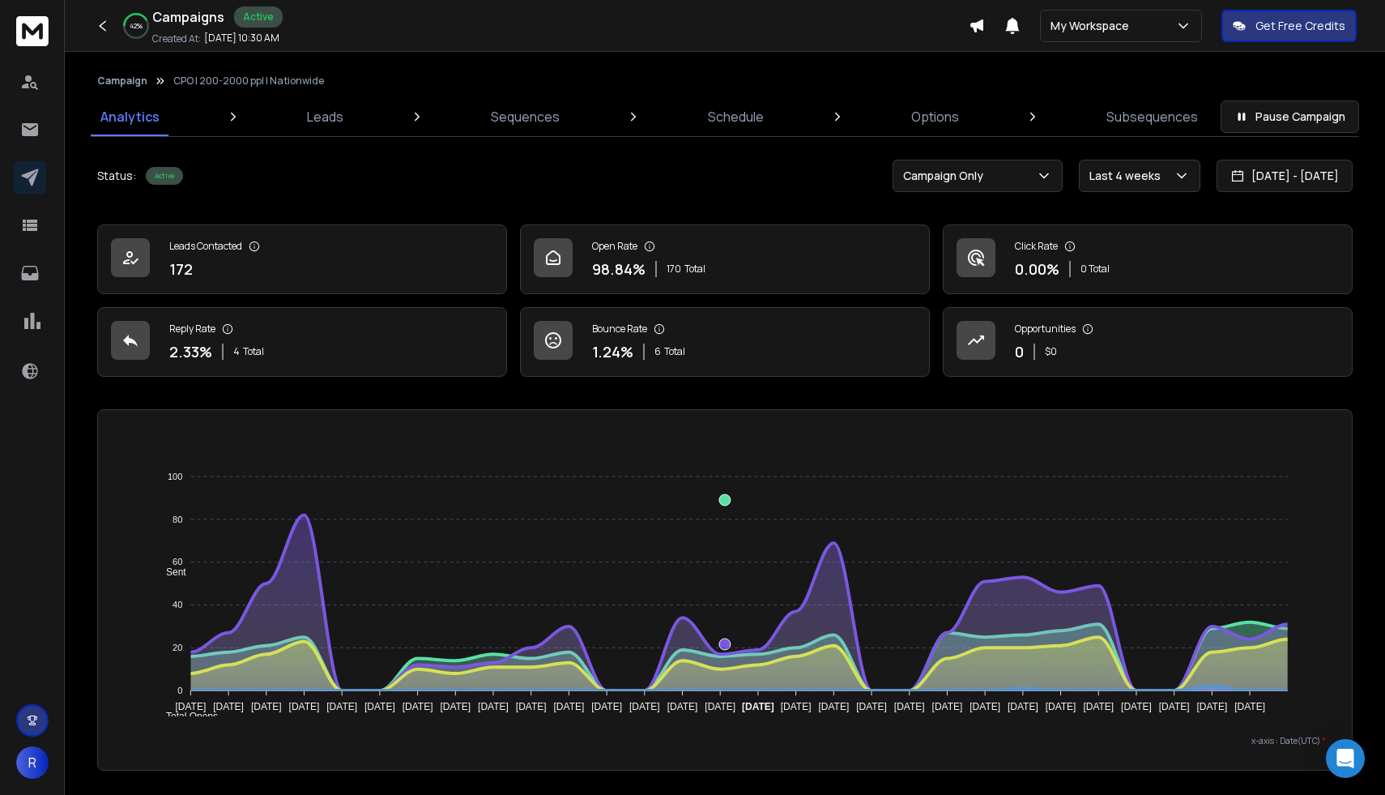
click at [580, 106] on div "Analytics Leads Sequences Schedule Options Subsequences" at bounding box center [649, 116] width 1117 height 39
click at [548, 126] on p "Sequences" at bounding box center [525, 116] width 69 height 19
